Goal: Task Accomplishment & Management: Complete application form

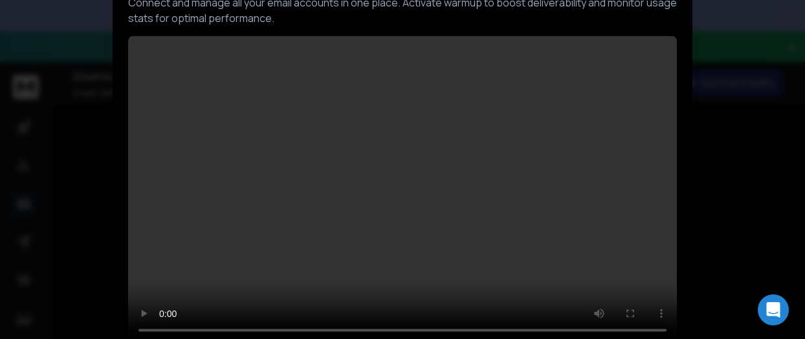
click at [744, 114] on div at bounding box center [402, 169] width 805 height 339
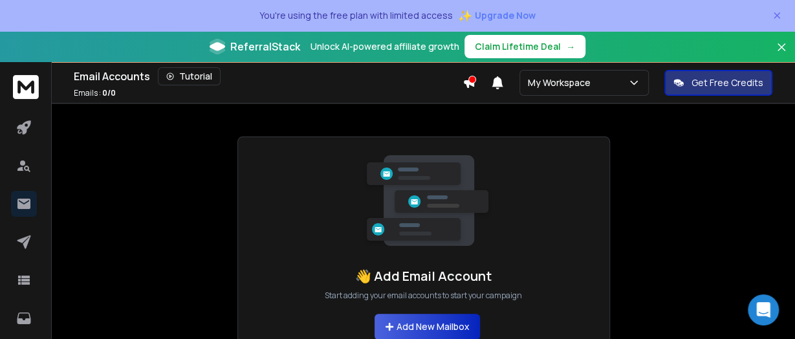
click at [786, 14] on div "You're using the free plan with limited access ✨ Upgrade Now" at bounding box center [397, 15] width 795 height 31
click at [772, 12] on icon "Close notification" at bounding box center [777, 15] width 10 height 10
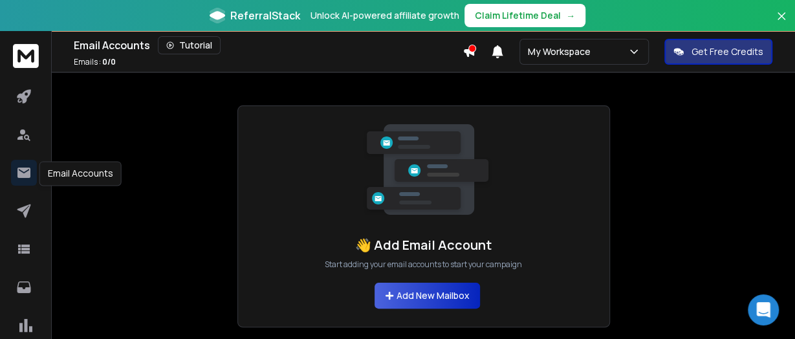
click at [25, 171] on icon at bounding box center [23, 173] width 13 height 10
click at [421, 305] on button "Add New Mailbox" at bounding box center [427, 296] width 105 height 26
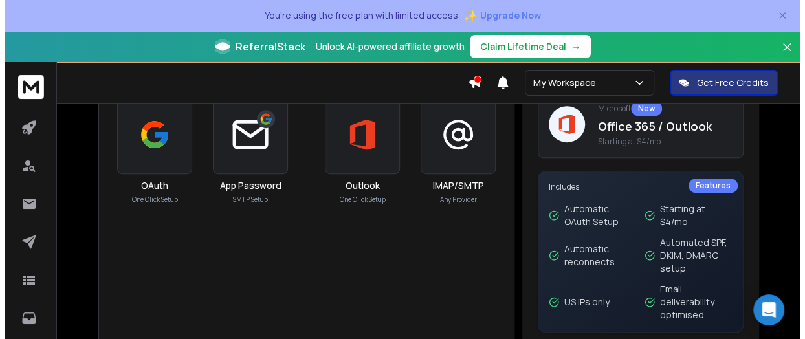
scroll to position [258, 0]
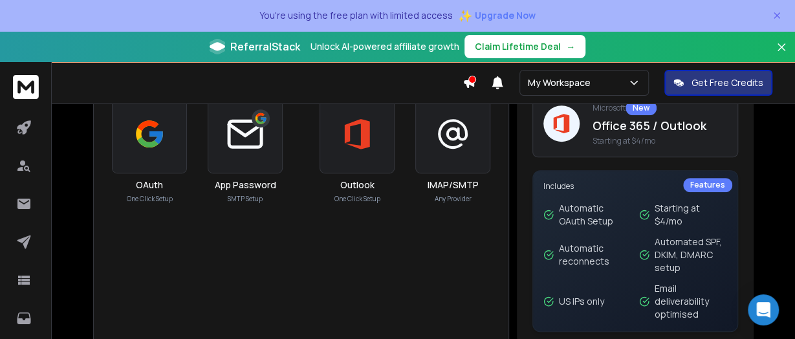
click at [245, 146] on icon at bounding box center [245, 134] width 32 height 26
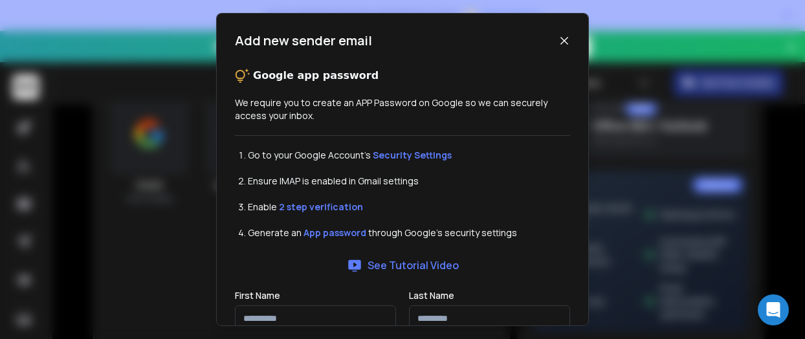
type input "**********"
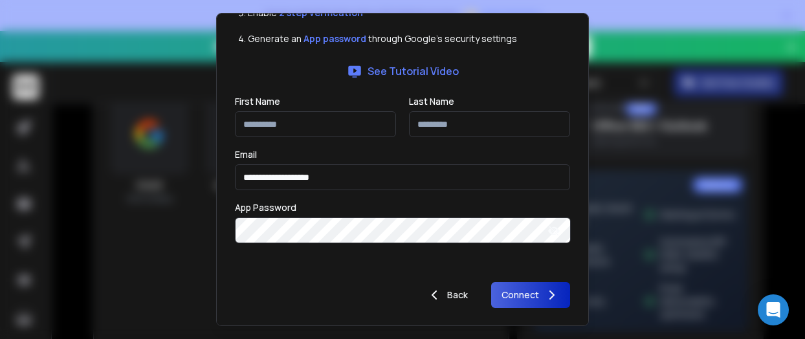
scroll to position [194, 0]
click at [331, 119] on input "text" at bounding box center [315, 124] width 161 height 26
type input "****"
type input "********"
click at [528, 300] on button "Connect" at bounding box center [530, 295] width 79 height 26
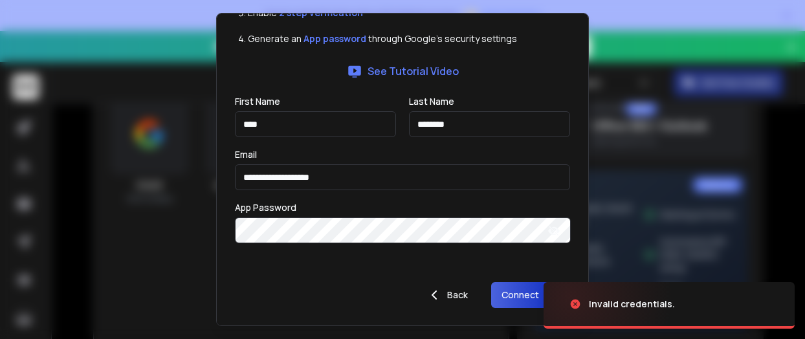
click at [555, 233] on icon at bounding box center [554, 231] width 12 height 8
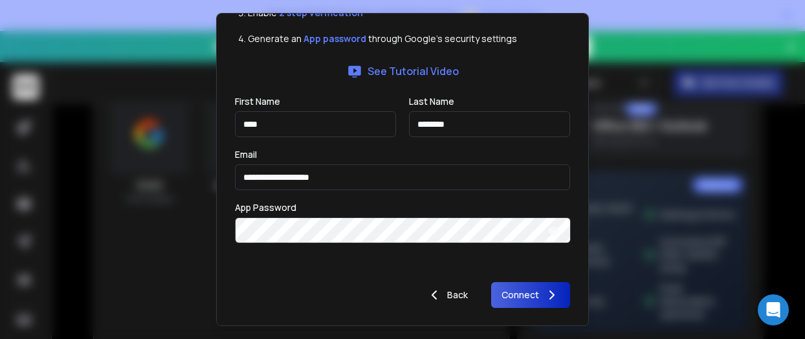
click at [555, 233] on icon at bounding box center [554, 231] width 12 height 8
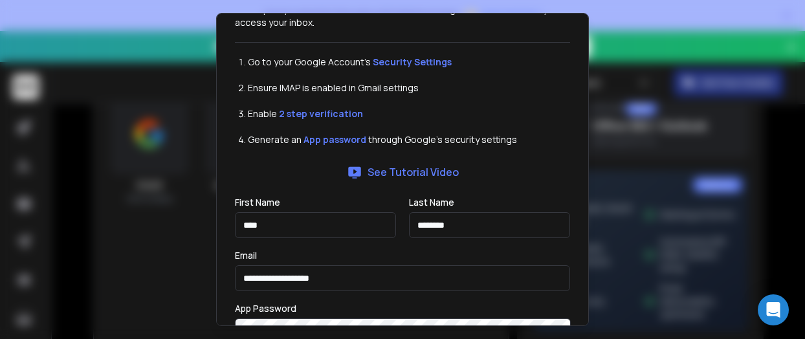
scroll to position [93, 0]
click at [367, 174] on link "See Tutorial Video" at bounding box center [403, 172] width 112 height 16
